Goal: Task Accomplishment & Management: Manage account settings

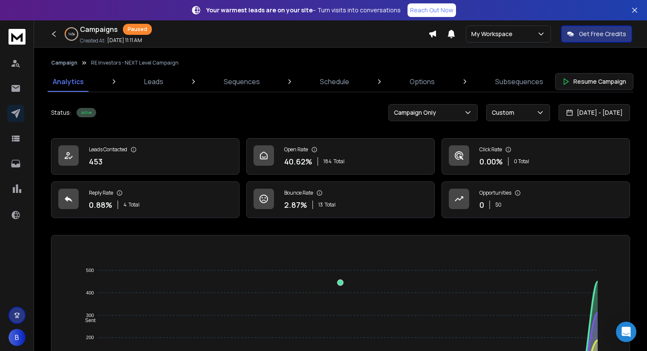
scroll to position [199, 0]
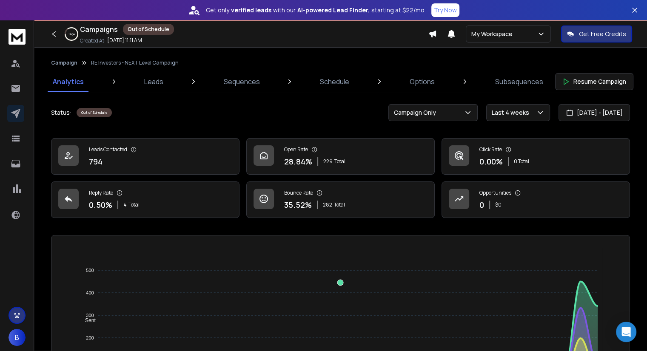
click at [318, 197] on div "Bounce Rate 35.52 % 282 Total" at bounding box center [314, 200] width 61 height 22
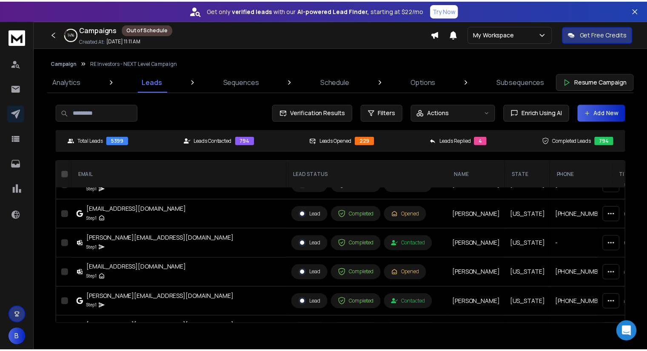
scroll to position [136, 0]
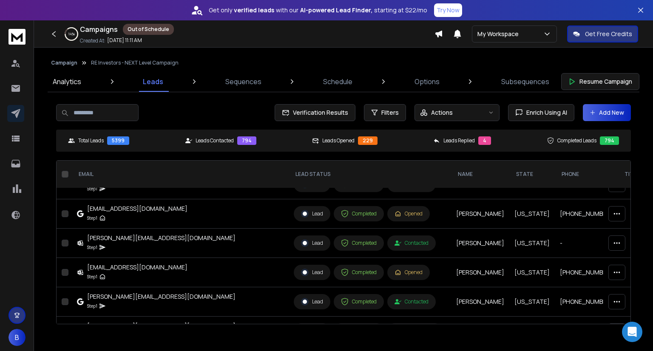
click at [72, 84] on p "Analytics" at bounding box center [67, 82] width 28 height 10
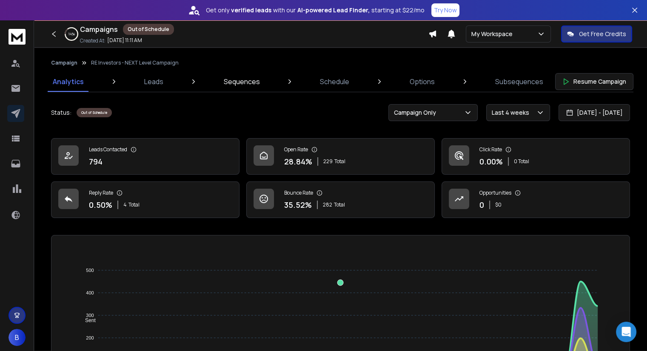
click at [232, 84] on p "Sequences" at bounding box center [242, 82] width 36 height 10
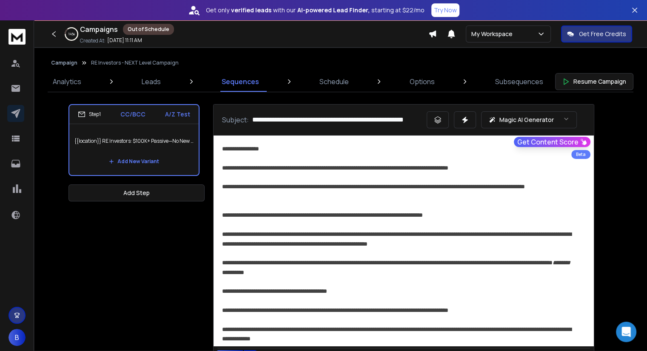
click at [184, 114] on p "A/Z Test" at bounding box center [177, 114] width 25 height 9
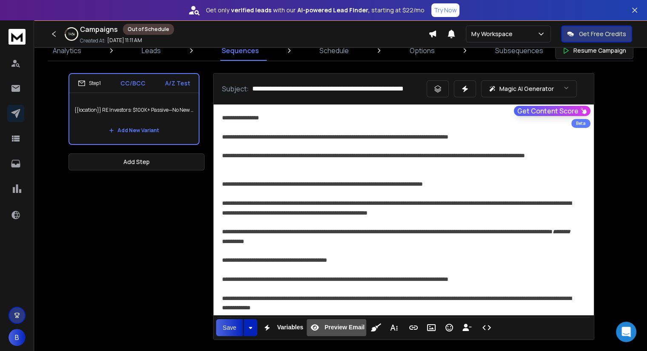
click at [337, 327] on span "Preview Email" at bounding box center [344, 327] width 43 height 7
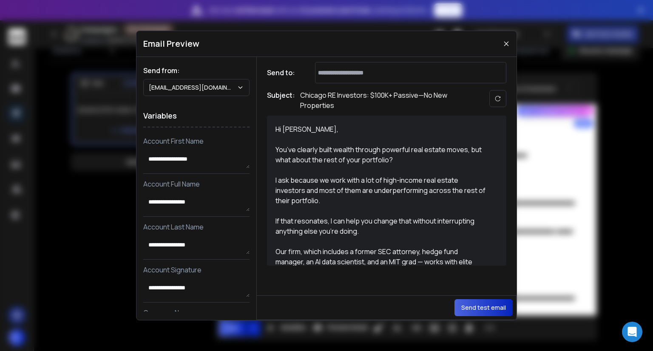
click at [353, 76] on input at bounding box center [410, 72] width 185 height 15
type input "**********"
click at [476, 307] on button "Send test email" at bounding box center [484, 307] width 58 height 17
click at [478, 309] on button "Send test email" at bounding box center [484, 307] width 58 height 17
click at [501, 107] on button at bounding box center [497, 98] width 17 height 17
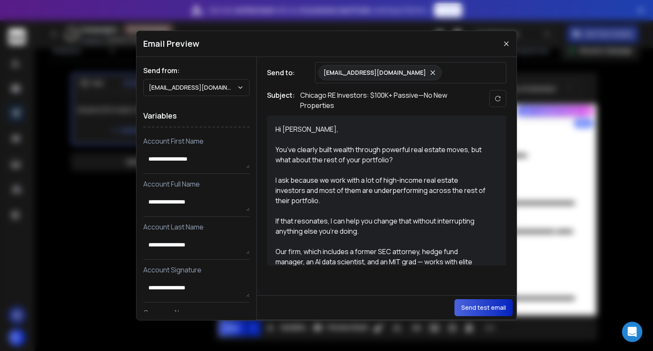
click at [469, 307] on button "Send test email" at bounding box center [484, 307] width 58 height 17
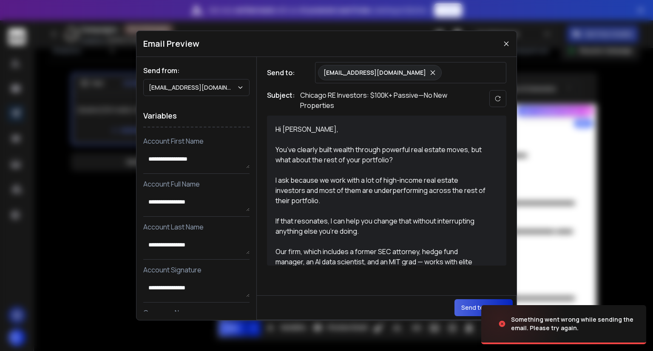
click at [570, 68] on div "**********" at bounding box center [326, 175] width 653 height 307
click at [508, 46] on icon at bounding box center [506, 43] width 7 height 7
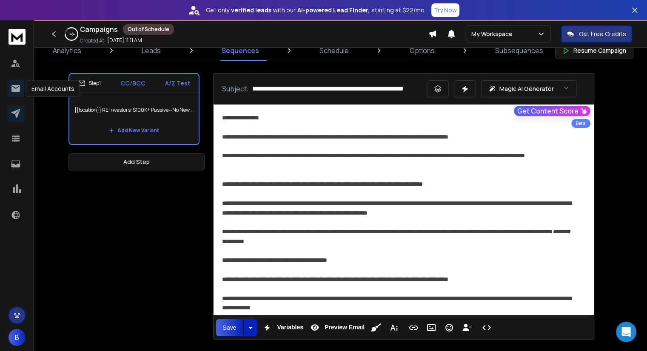
click at [17, 87] on icon at bounding box center [16, 88] width 10 height 10
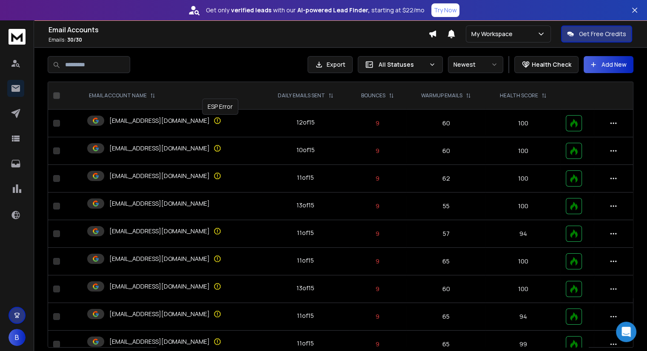
click at [219, 120] on icon at bounding box center [217, 121] width 9 height 9
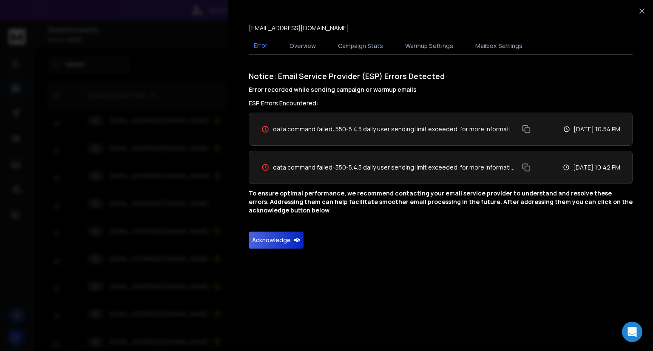
click at [293, 42] on button "Overview" at bounding box center [302, 46] width 37 height 19
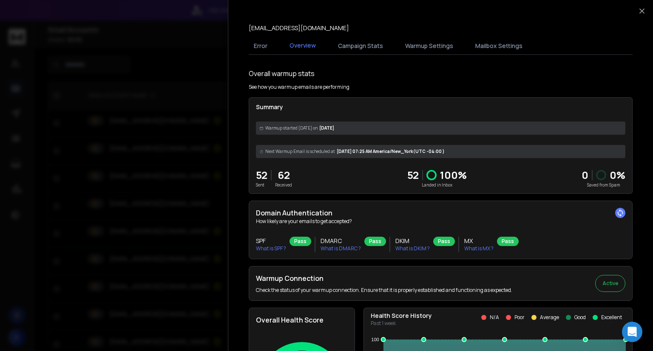
click at [350, 43] on button "Campaign Stats" at bounding box center [360, 46] width 55 height 19
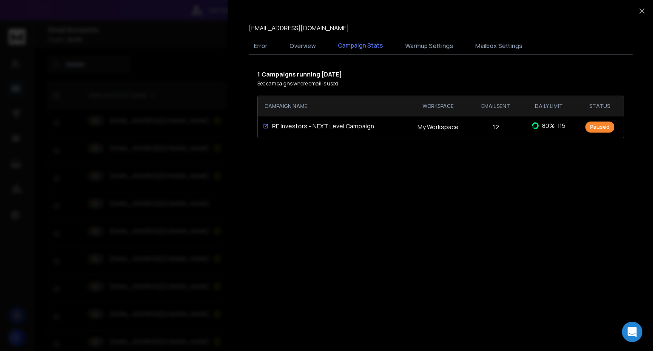
click at [413, 43] on button "Warmup Settings" at bounding box center [429, 46] width 58 height 19
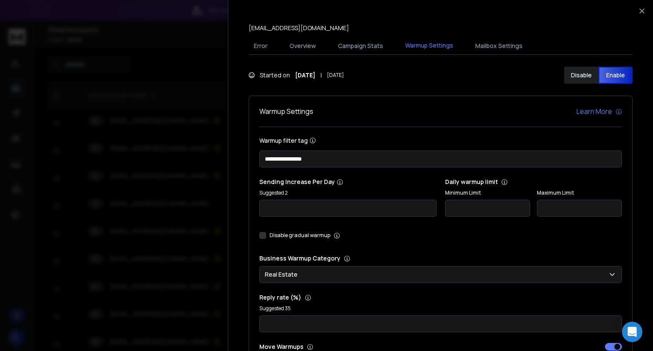
click at [505, 45] on button "Mailbox Settings" at bounding box center [498, 46] width 57 height 19
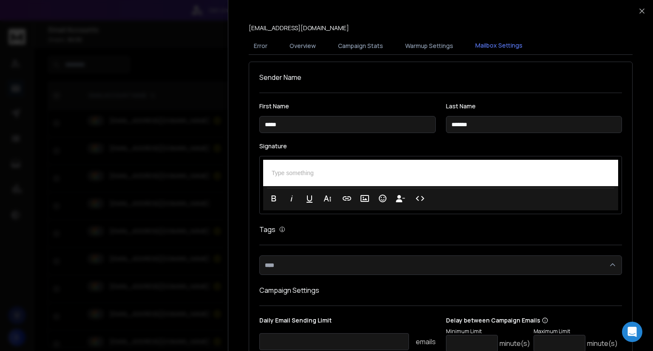
click at [261, 41] on button "Error" at bounding box center [261, 46] width 24 height 19
